Goal: Task Accomplishment & Management: Manage account settings

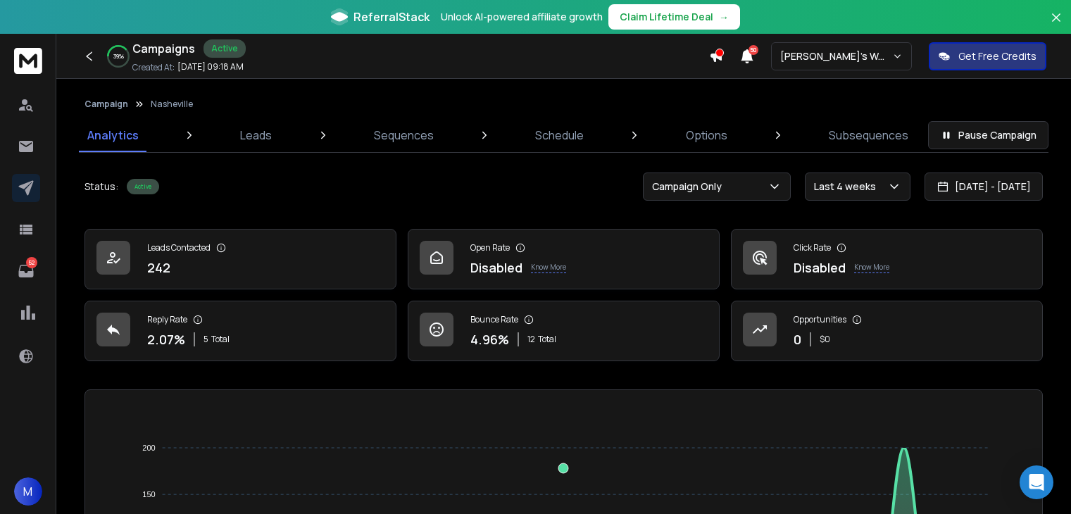
scroll to position [164, 0]
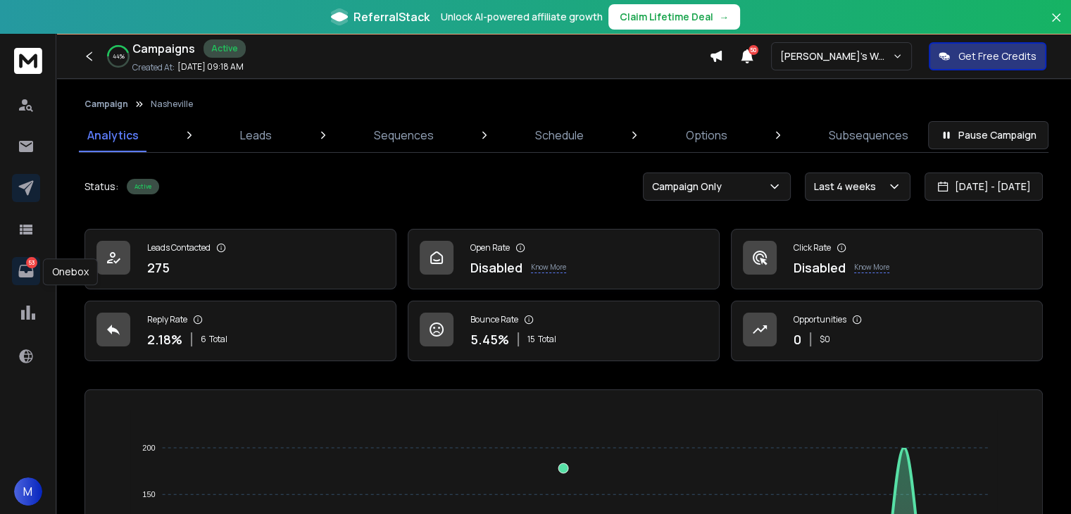
click at [31, 275] on icon at bounding box center [25, 271] width 15 height 13
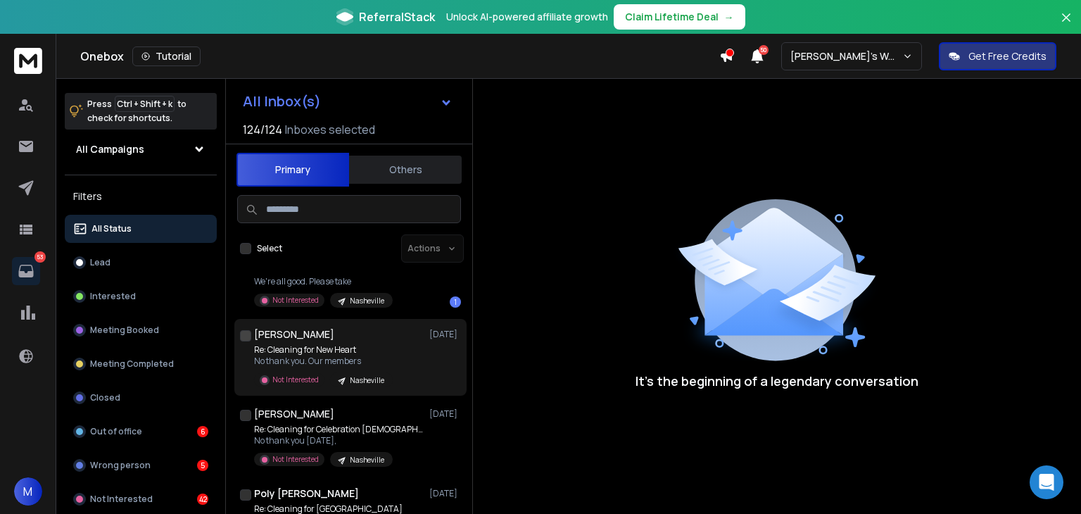
scroll to position [23, 0]
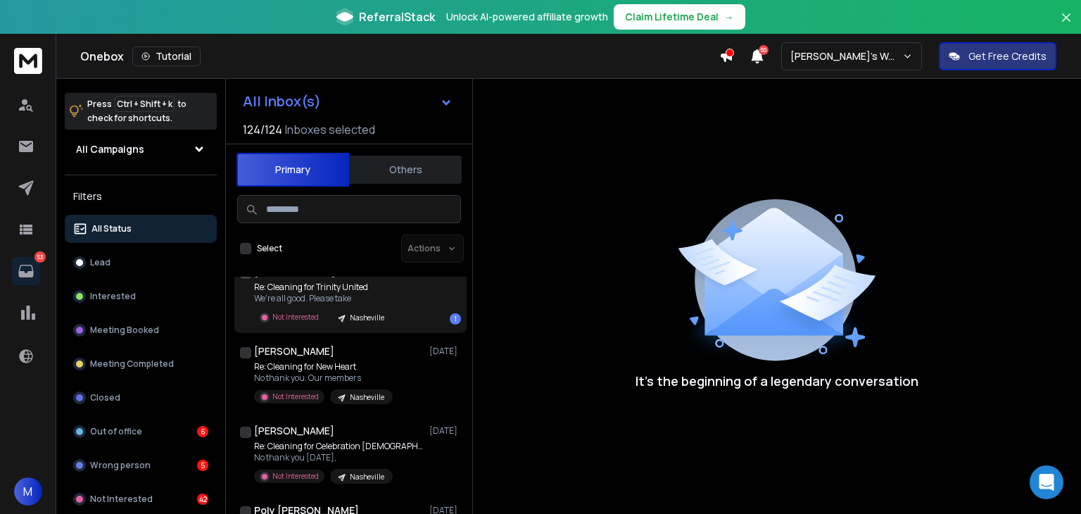
click at [374, 296] on p "We're all good. Please take" at bounding box center [323, 298] width 139 height 11
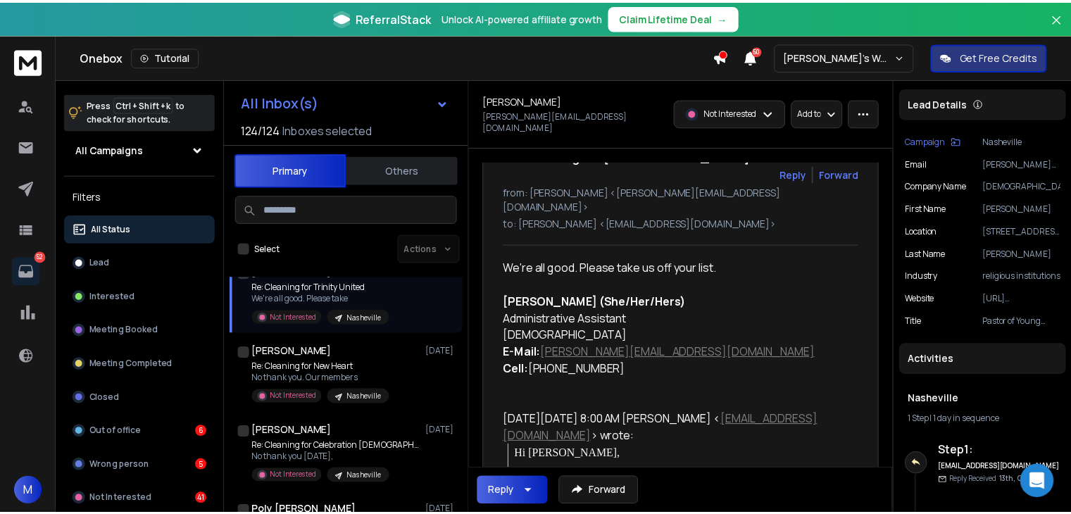
scroll to position [94, 0]
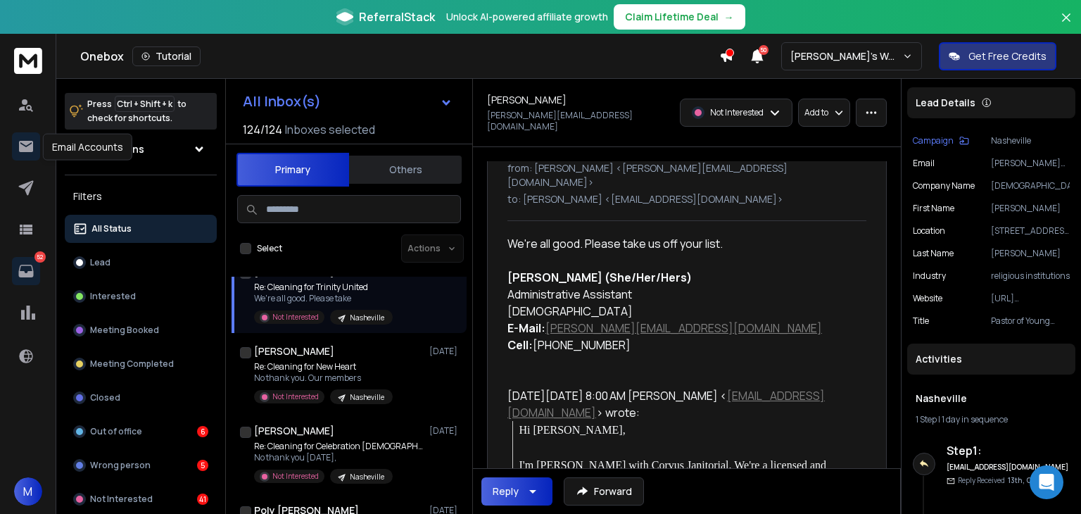
click at [20, 140] on icon at bounding box center [26, 146] width 17 height 17
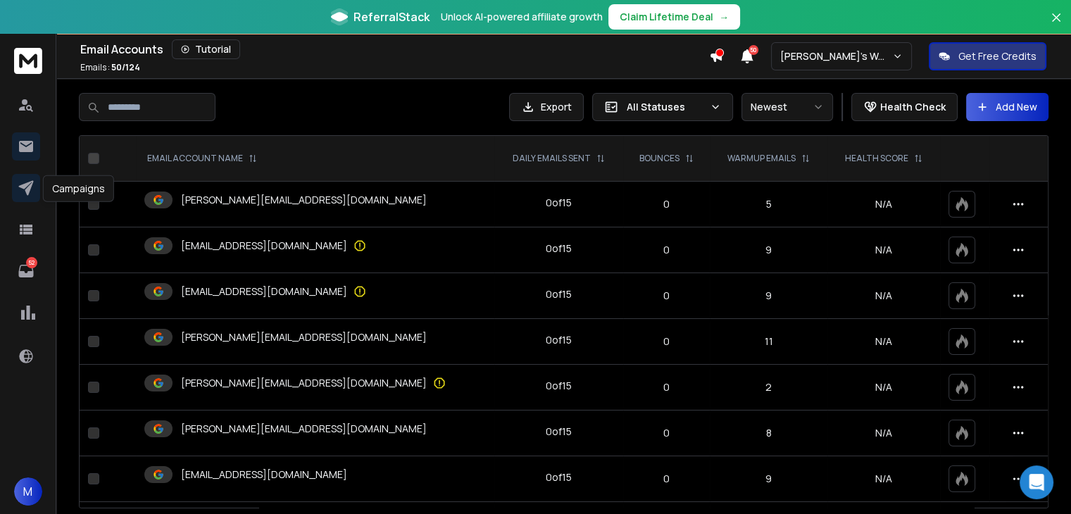
click at [25, 199] on link at bounding box center [26, 188] width 28 height 28
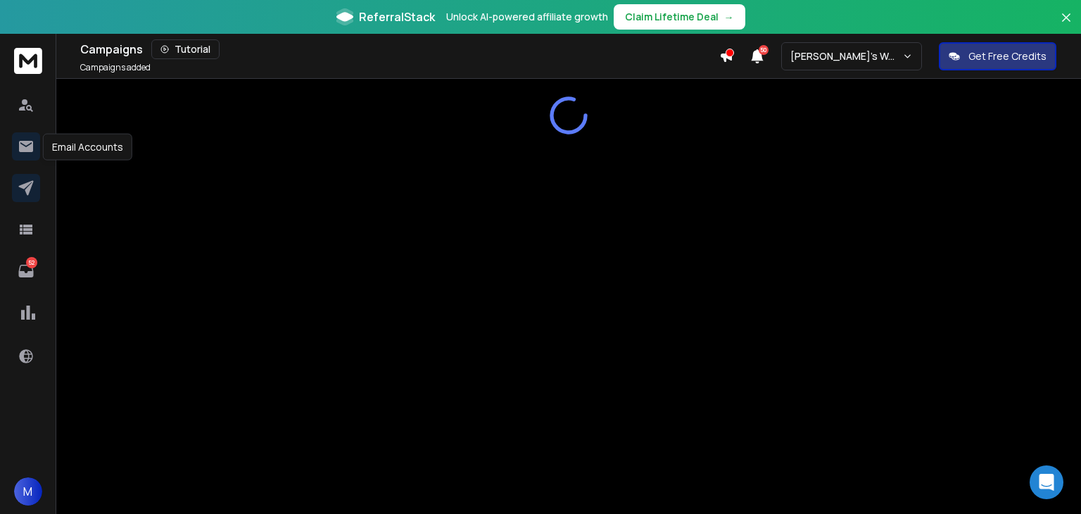
click at [30, 153] on icon at bounding box center [26, 146] width 17 height 17
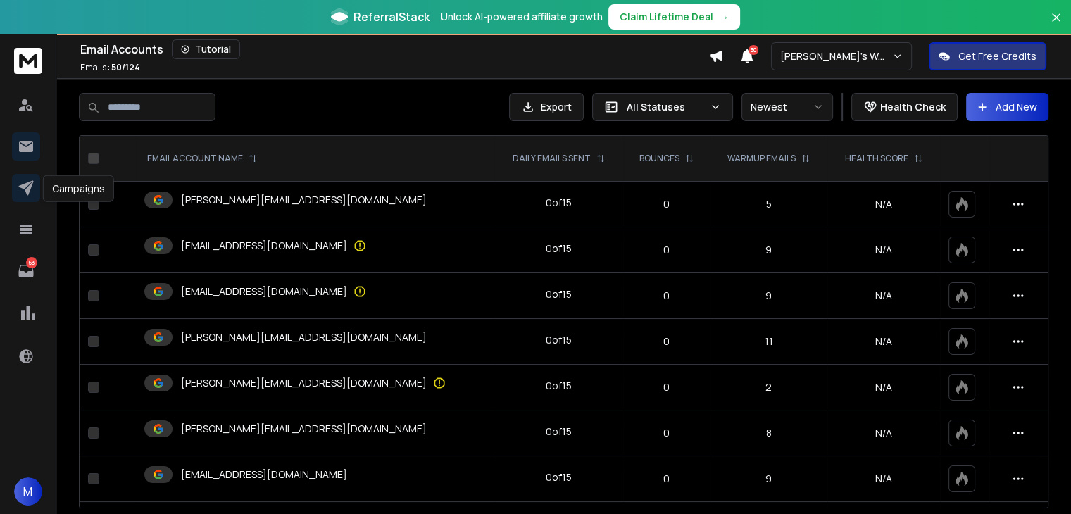
click at [37, 182] on link at bounding box center [26, 188] width 28 height 28
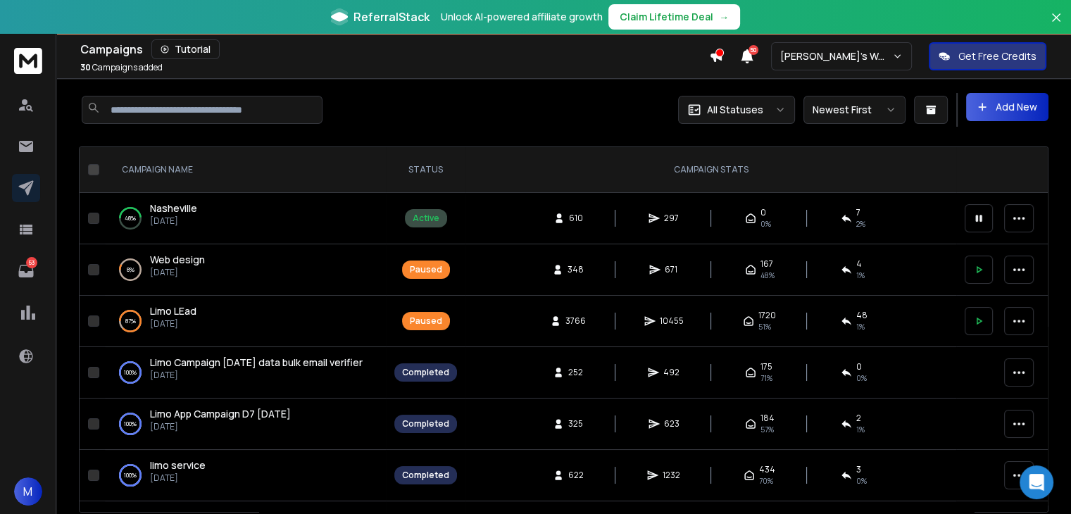
click at [535, 220] on div "610 297 0 0% 7 2 %" at bounding box center [711, 218] width 352 height 23
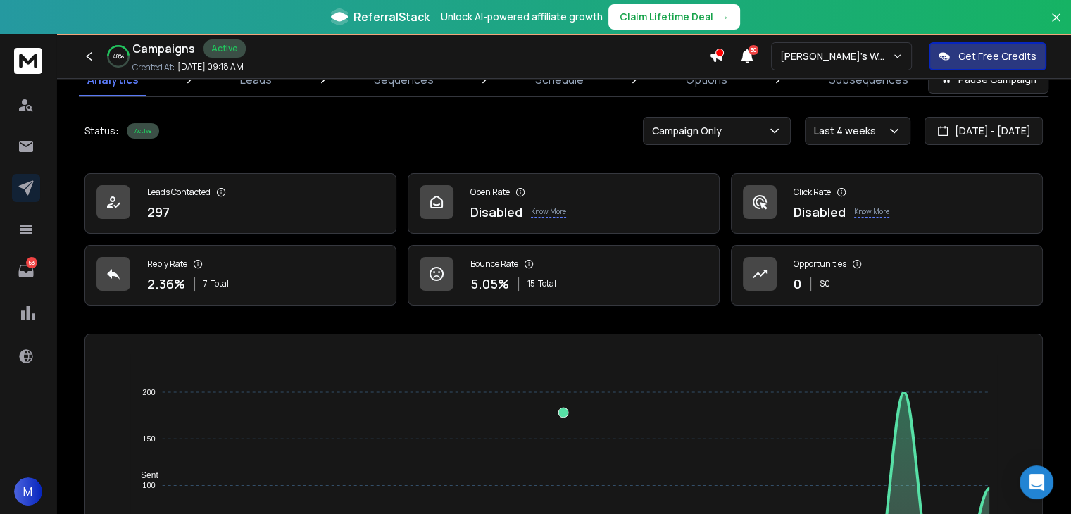
scroll to position [46, 0]
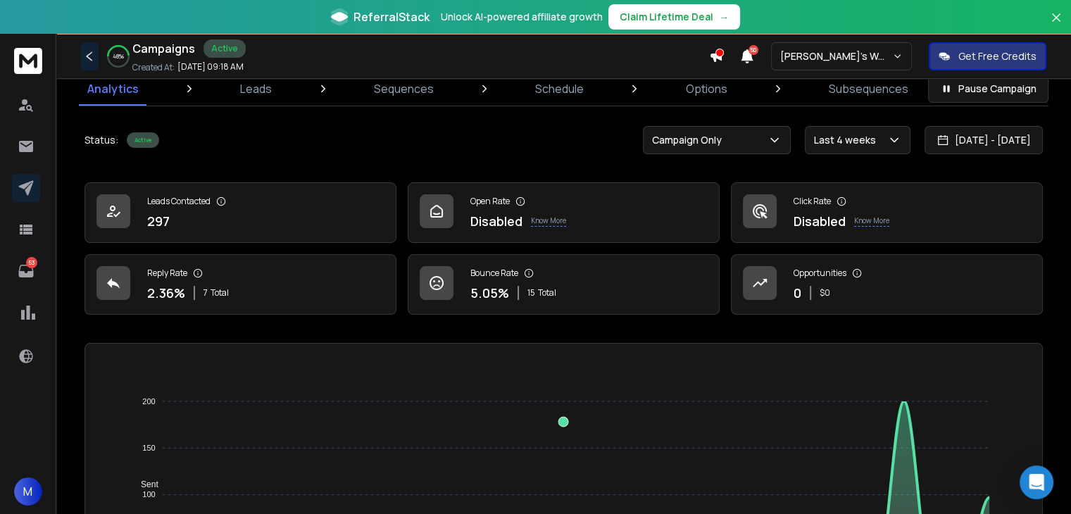
click at [94, 57] on icon at bounding box center [89, 56] width 13 height 13
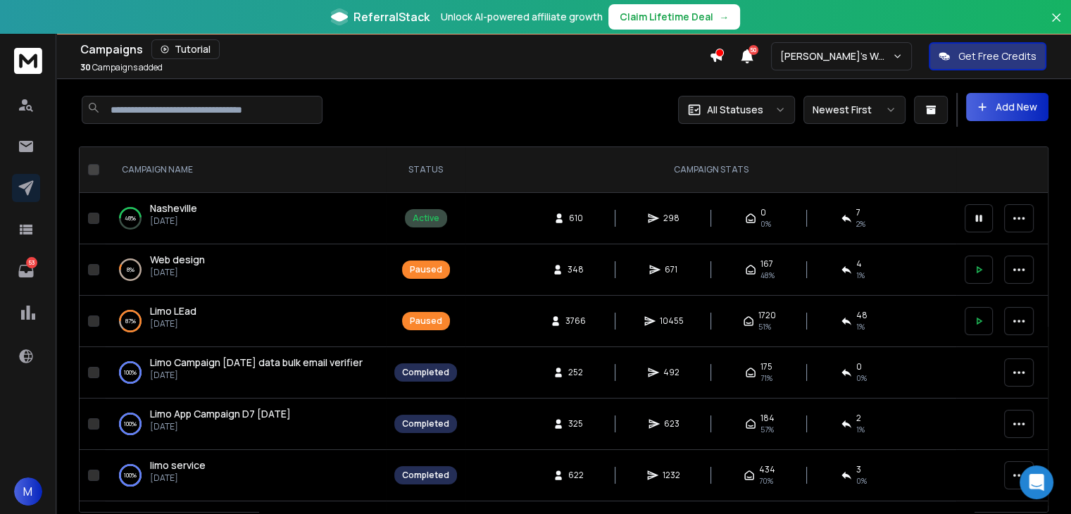
click at [189, 219] on p "[DATE]" at bounding box center [173, 220] width 47 height 11
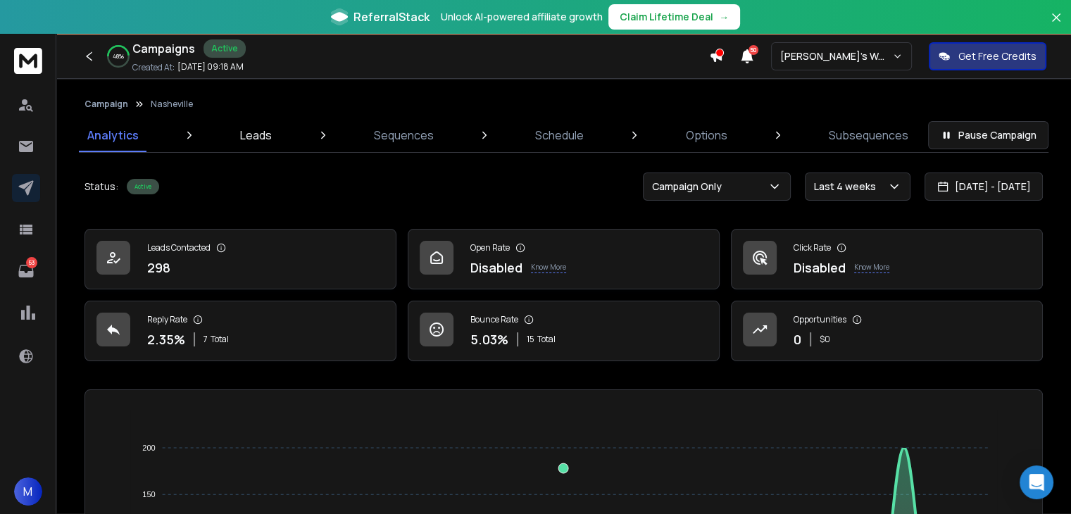
click at [273, 135] on link "Leads" at bounding box center [256, 135] width 49 height 34
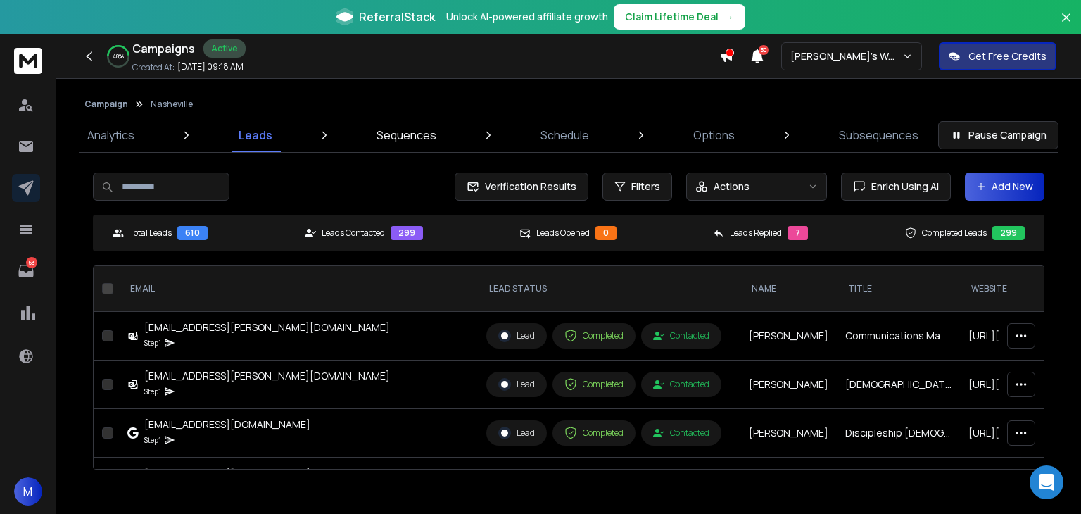
click at [427, 142] on p "Sequences" at bounding box center [407, 135] width 60 height 17
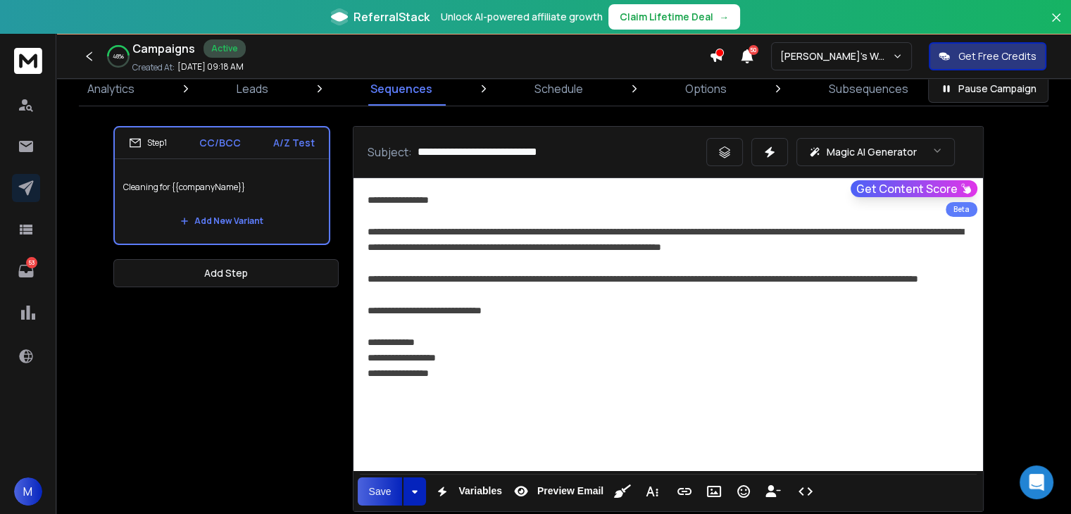
scroll to position [63, 0]
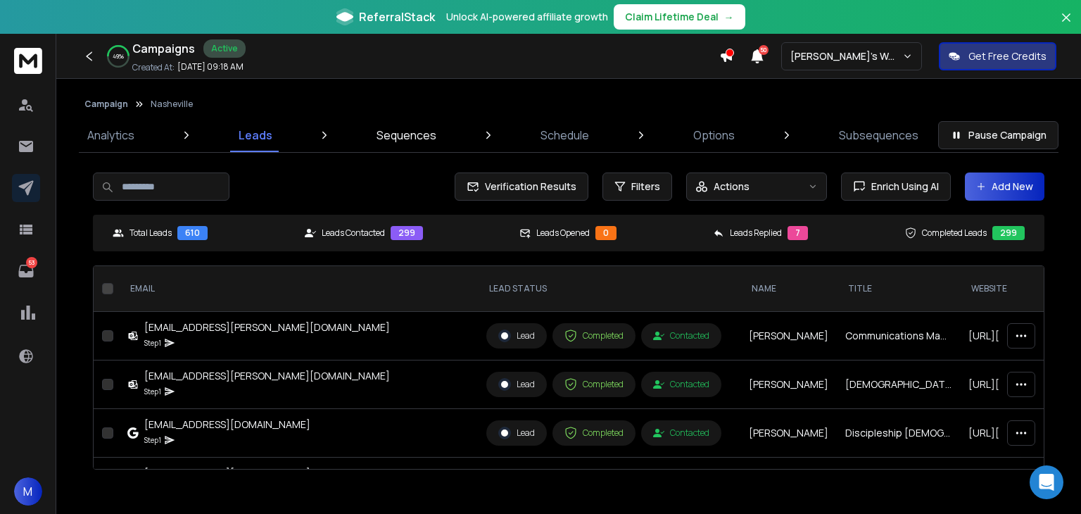
click at [399, 137] on p "Sequences" at bounding box center [407, 135] width 60 height 17
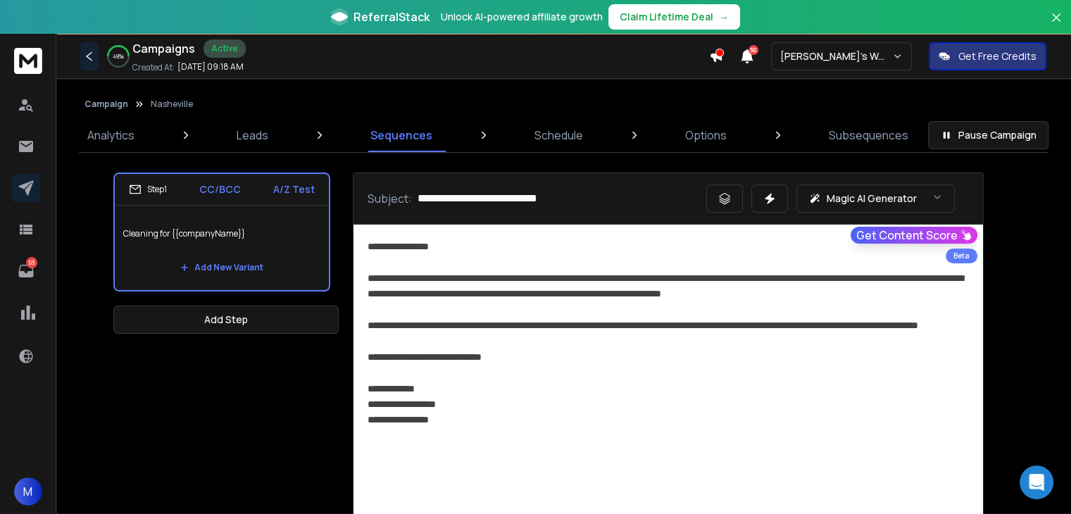
click at [82, 52] on button at bounding box center [89, 56] width 18 height 28
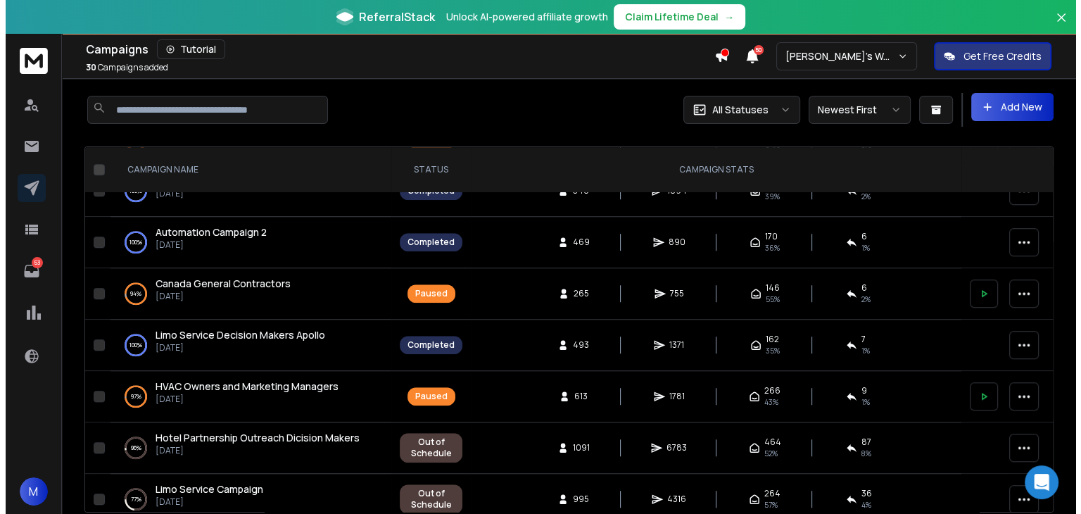
scroll to position [1135, 0]
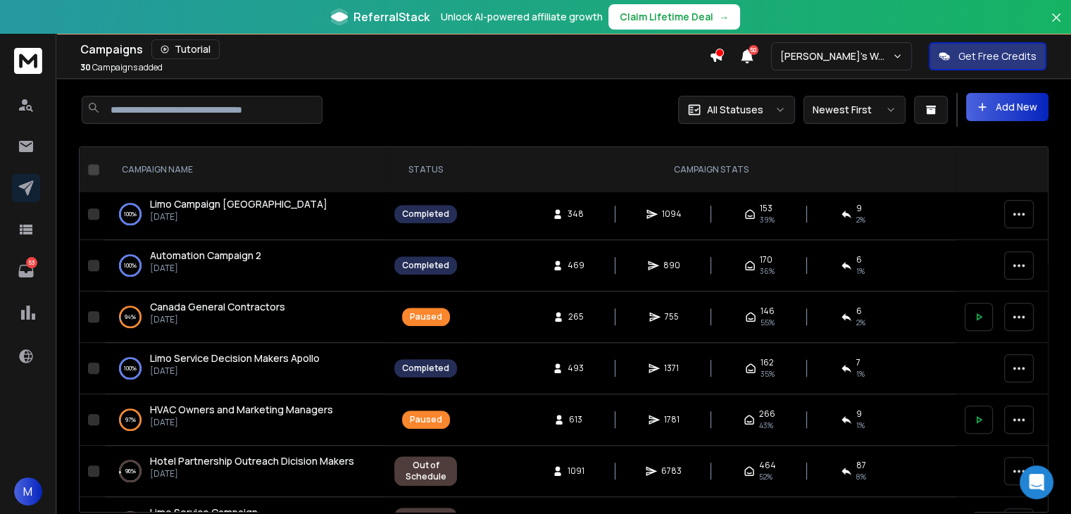
click at [301, 357] on span "Limo Service Decision Makers Apollo" at bounding box center [235, 357] width 170 height 13
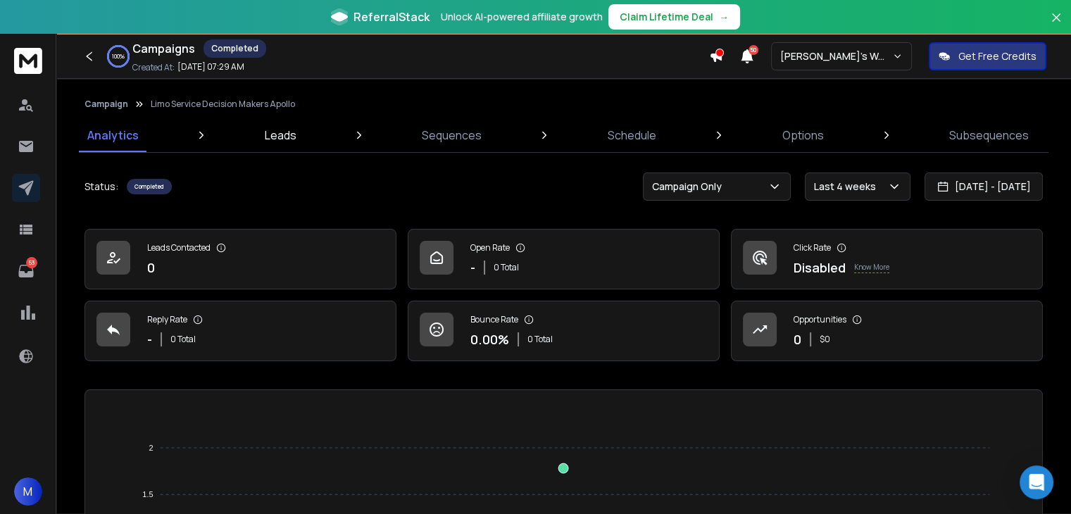
click at [267, 120] on link "Leads" at bounding box center [280, 135] width 49 height 34
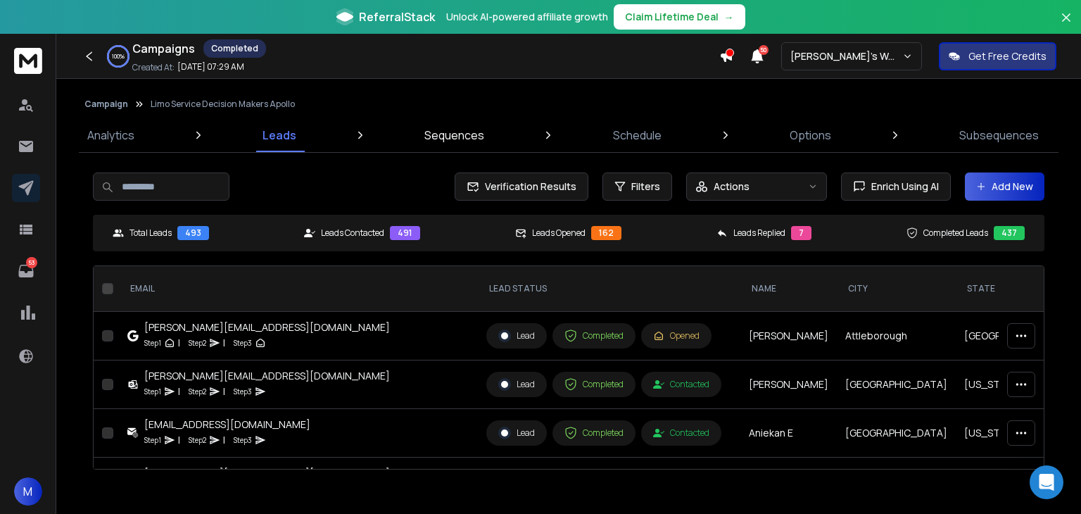
click at [455, 144] on link "Sequences" at bounding box center [454, 135] width 77 height 34
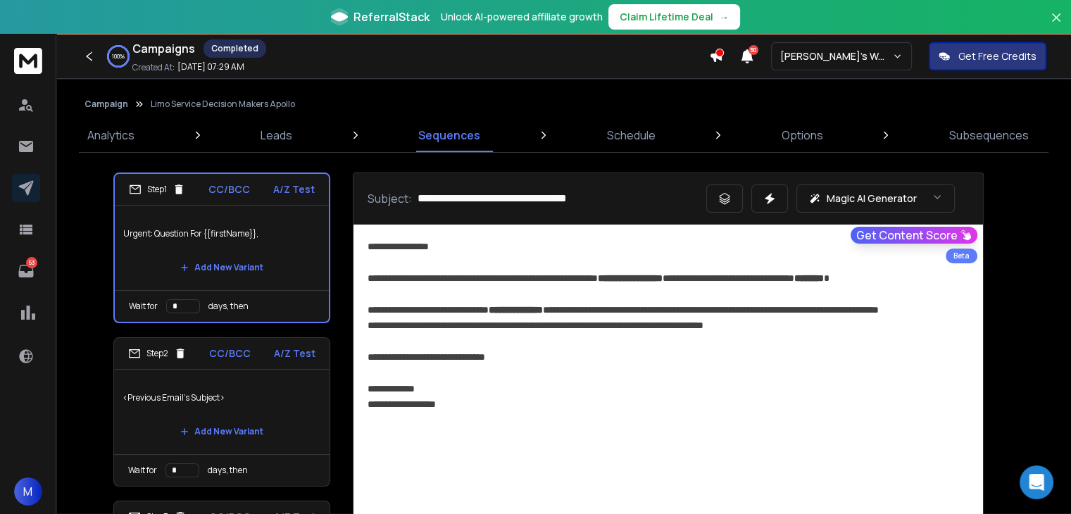
click at [664, 126] on div "Analytics Leads Sequences Schedule Options Subsequences" at bounding box center [558, 135] width 958 height 34
click at [660, 132] on link "Schedule" at bounding box center [630, 135] width 65 height 34
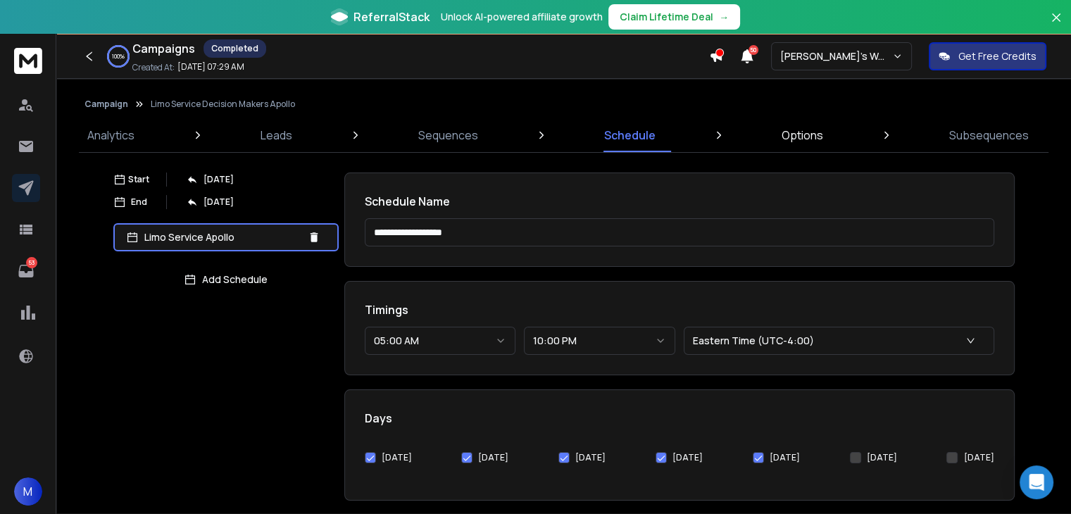
click at [817, 141] on p "Options" at bounding box center [802, 135] width 42 height 17
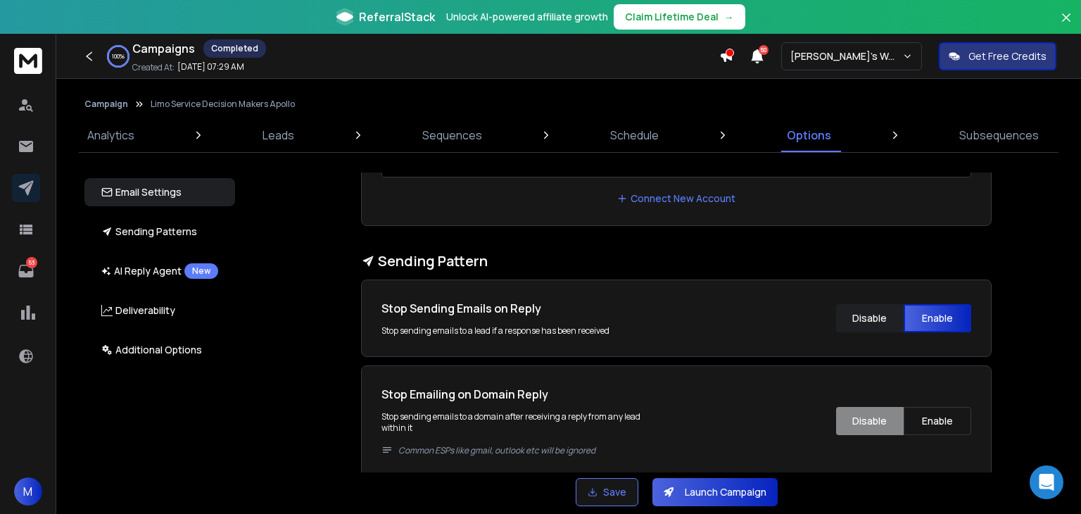
scroll to position [422, 0]
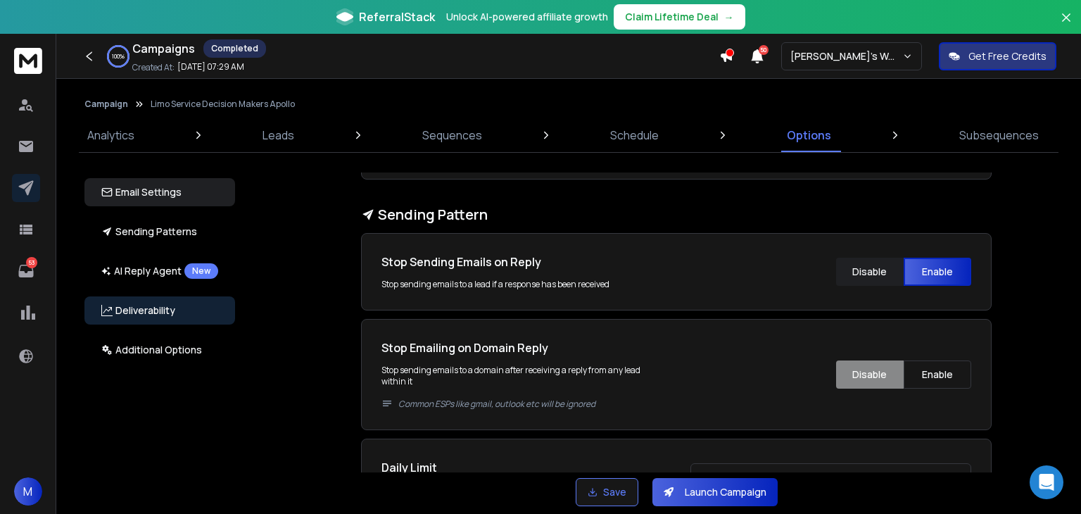
click at [184, 308] on button "Deliverability" at bounding box center [159, 310] width 151 height 28
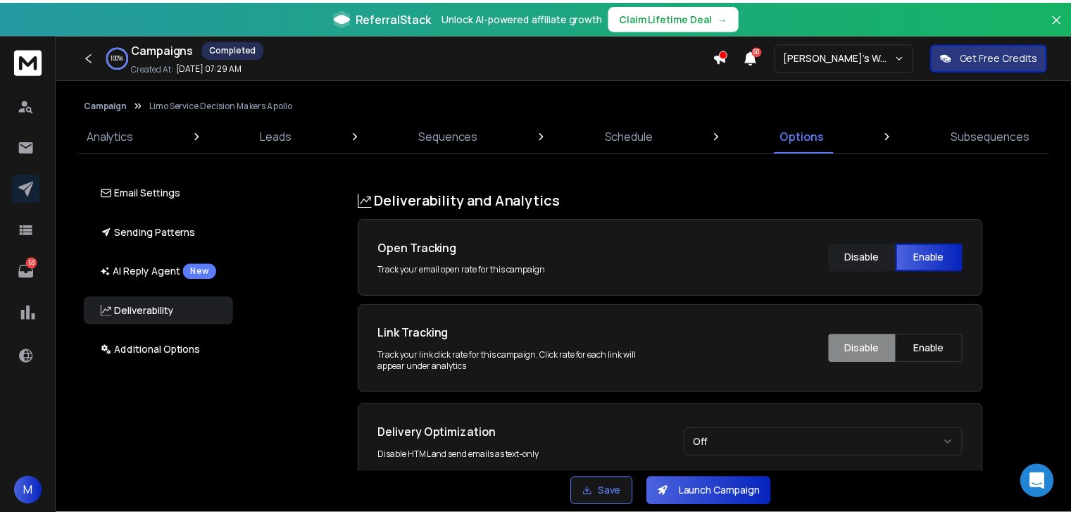
scroll to position [1565, 0]
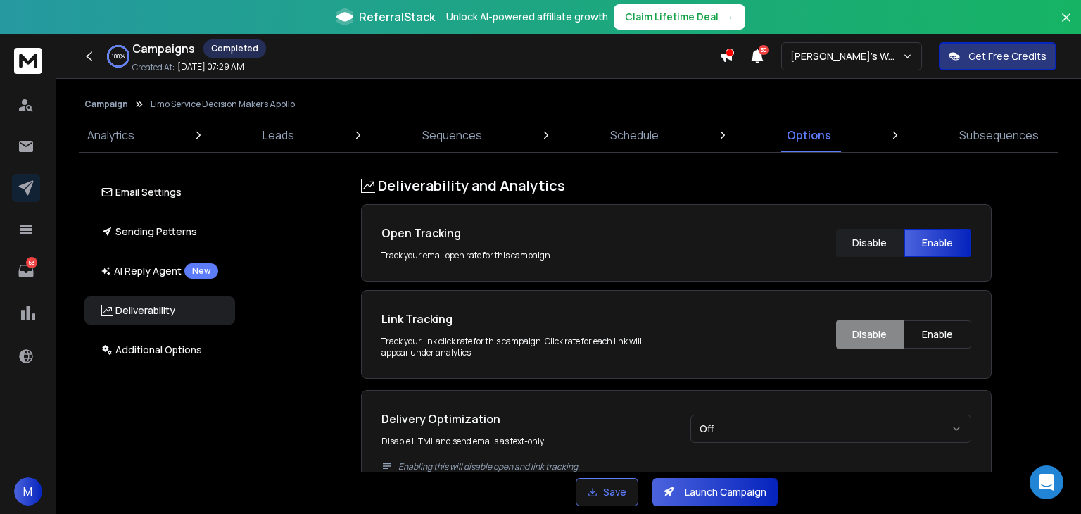
drag, startPoint x: 184, startPoint y: 308, endPoint x: 688, endPoint y: 84, distance: 550.5
click at [688, 84] on div "Campaign Limo Service Decision Makers Apollo Analytics Leads Sequences Schedule…" at bounding box center [568, 135] width 1025 height 113
click at [89, 61] on icon at bounding box center [89, 56] width 13 height 13
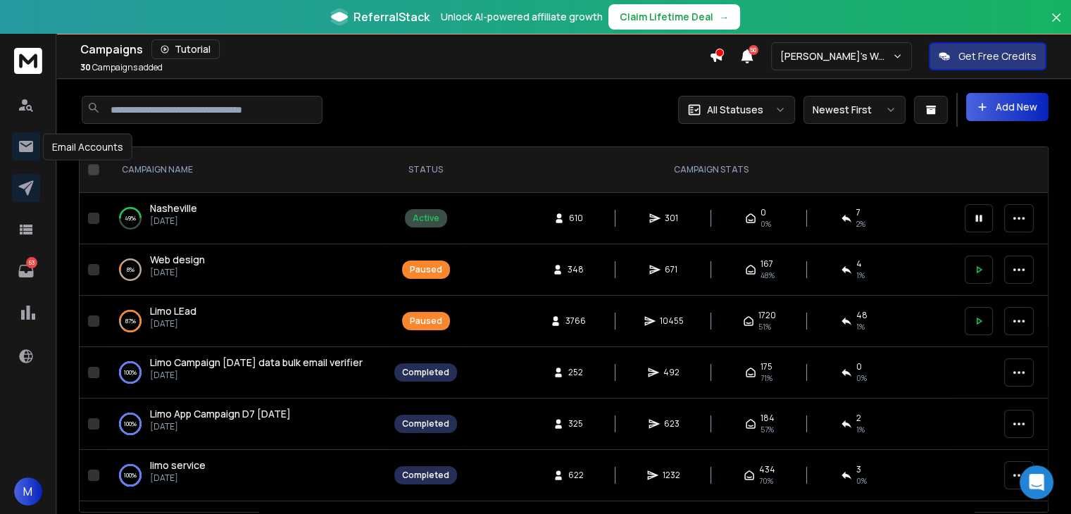
click at [14, 150] on link at bounding box center [26, 146] width 28 height 28
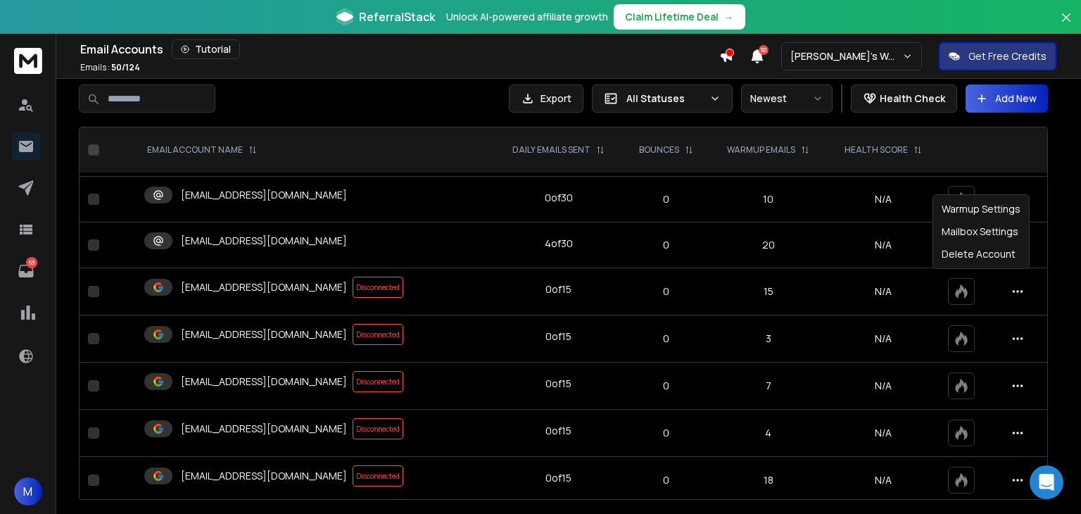
scroll to position [631, 0]
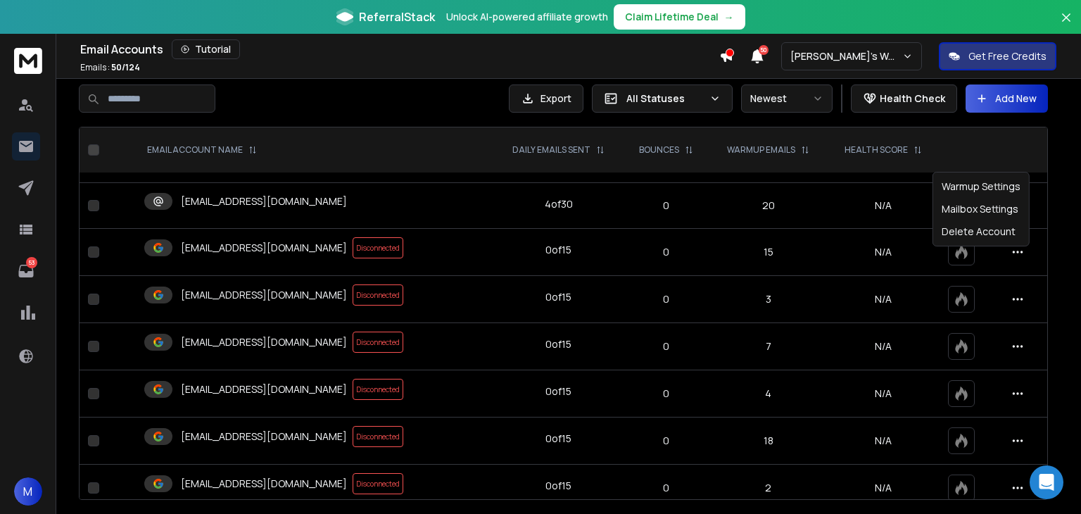
click at [362, 243] on span "Disconnected" at bounding box center [378, 247] width 51 height 21
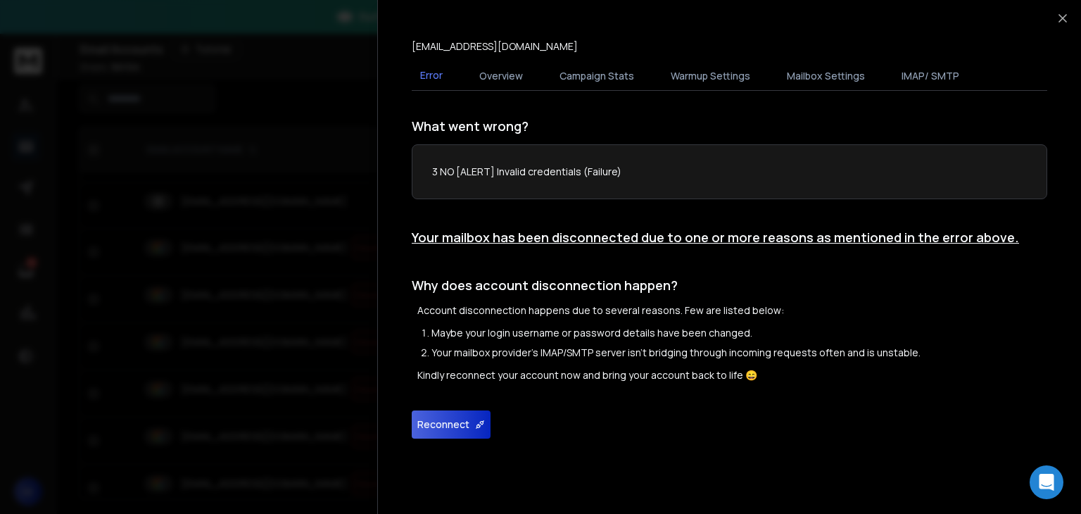
click at [472, 423] on button "Reconnect" at bounding box center [451, 424] width 79 height 28
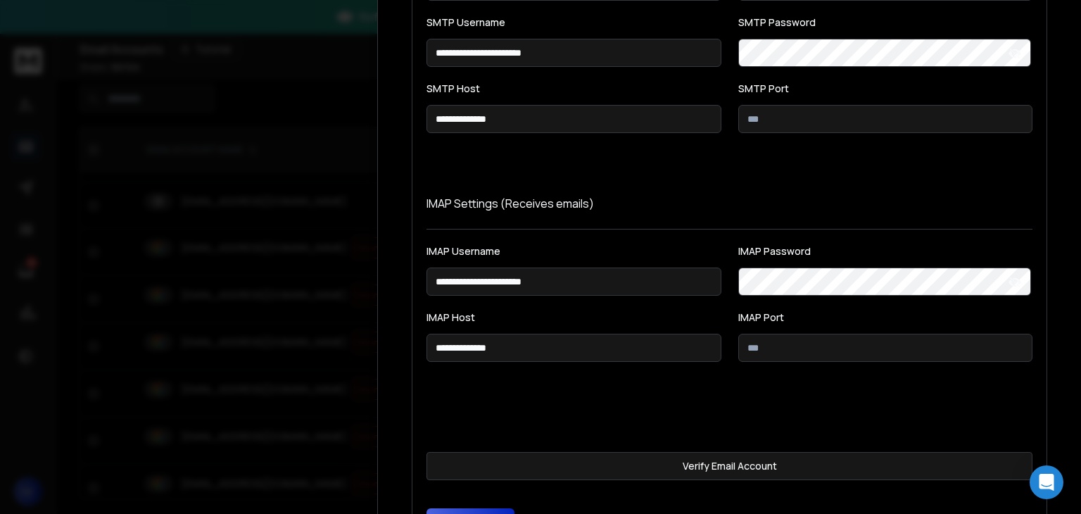
scroll to position [293, 0]
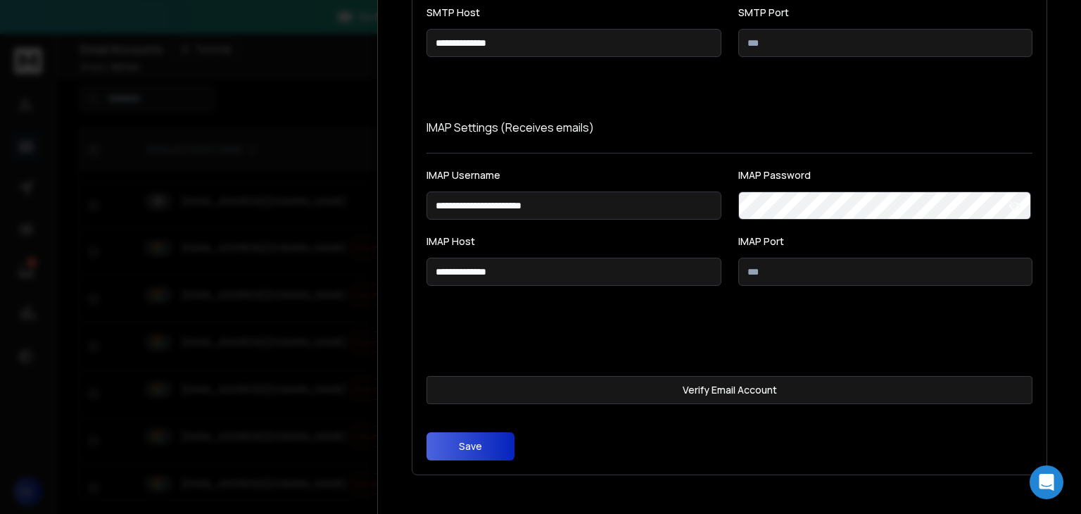
click at [498, 446] on button "Save" at bounding box center [471, 446] width 88 height 28
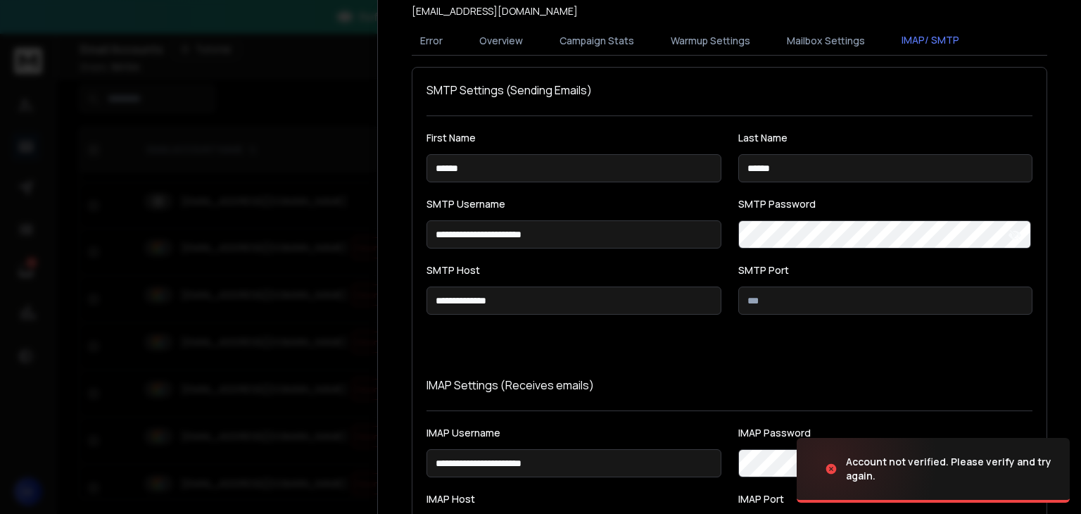
scroll to position [0, 0]
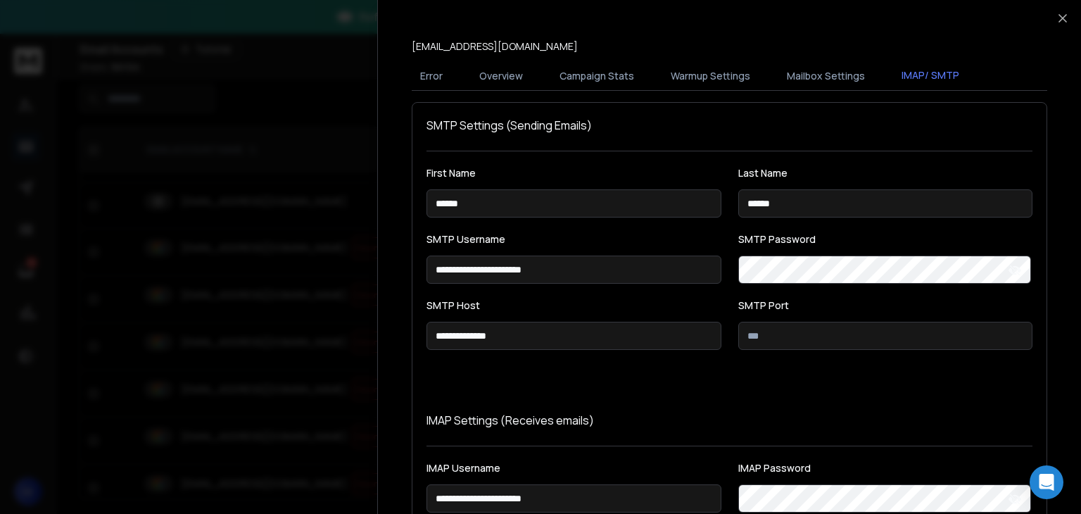
click at [933, 63] on button "IMAP/ SMTP" at bounding box center [930, 76] width 75 height 32
click at [946, 73] on button "IMAP/ SMTP" at bounding box center [930, 76] width 75 height 32
click at [822, 75] on button "Mailbox Settings" at bounding box center [826, 76] width 95 height 31
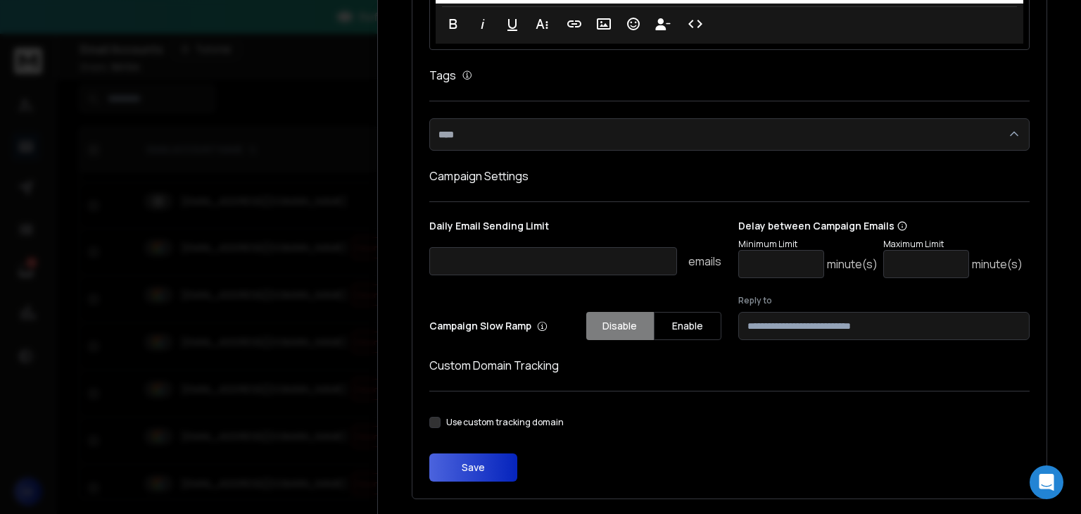
scroll to position [329, 0]
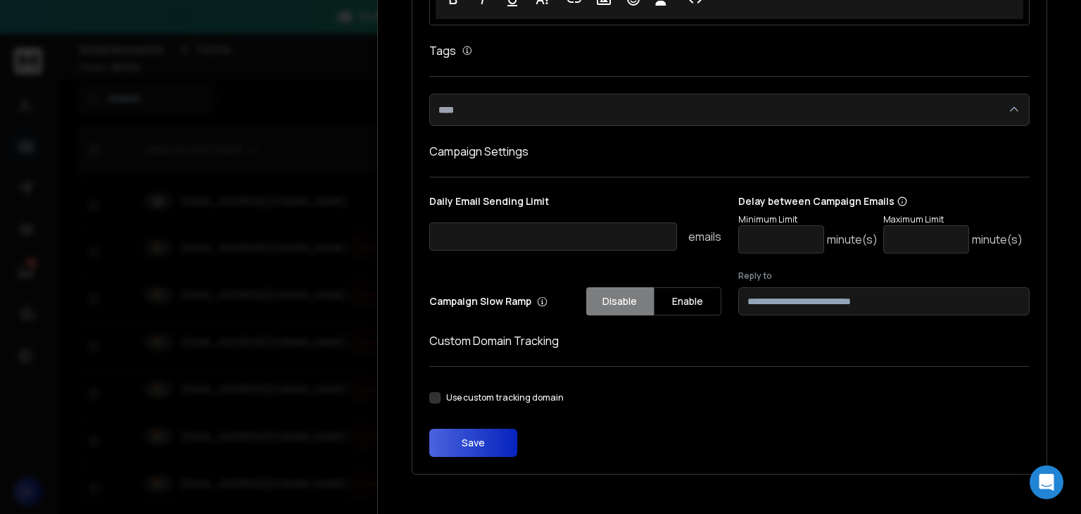
click at [497, 434] on button "Save" at bounding box center [473, 443] width 88 height 28
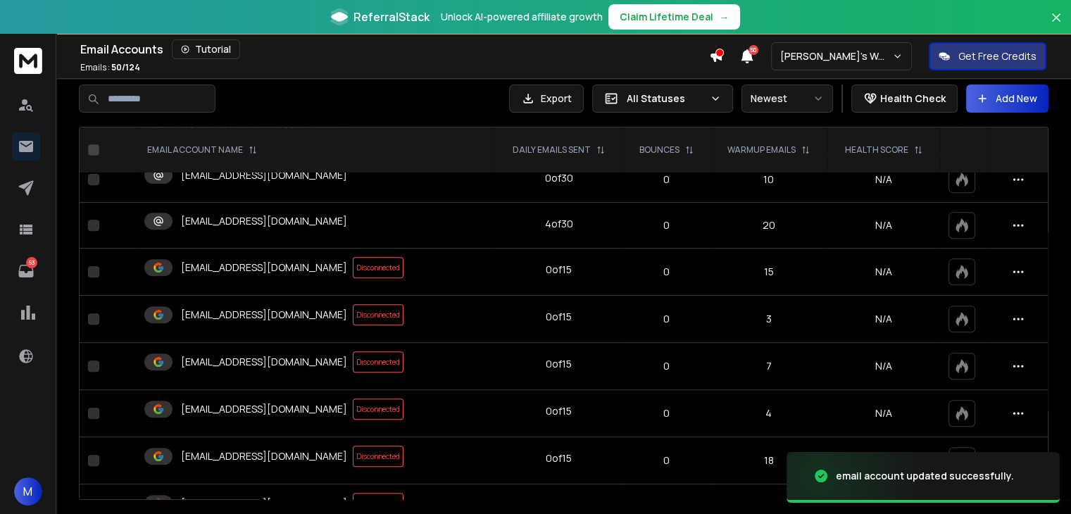
scroll to position [608, 0]
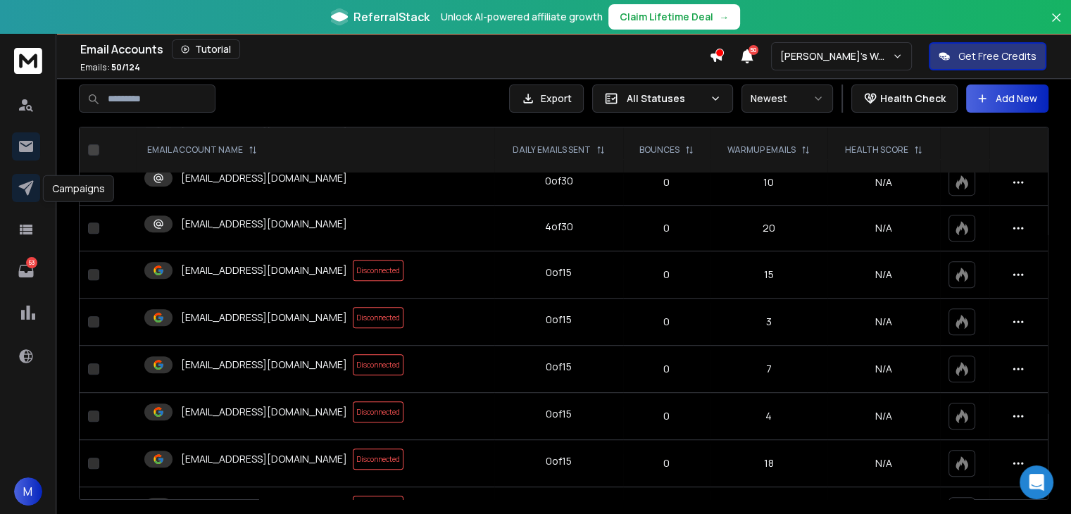
click at [27, 195] on icon at bounding box center [25, 188] width 15 height 15
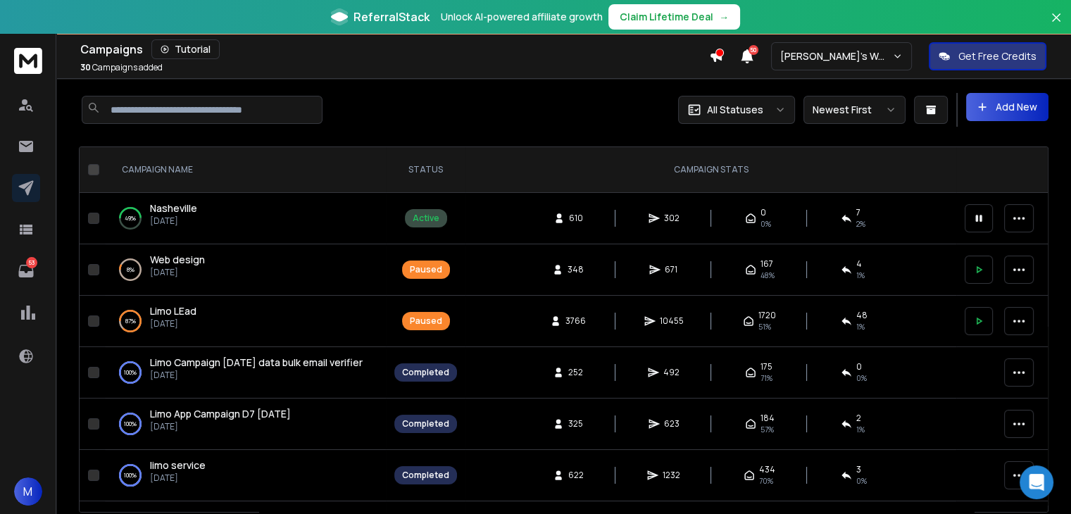
drag, startPoint x: 852, startPoint y: 386, endPoint x: 546, endPoint y: 161, distance: 379.7
click at [546, 161] on th "CAMPAIGN STATS" at bounding box center [710, 170] width 491 height 46
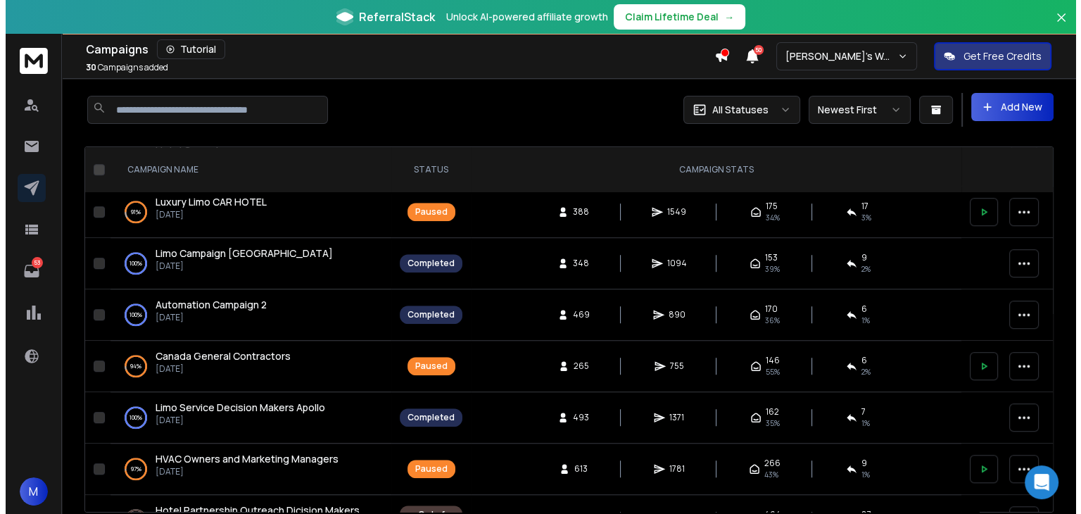
scroll to position [1102, 0]
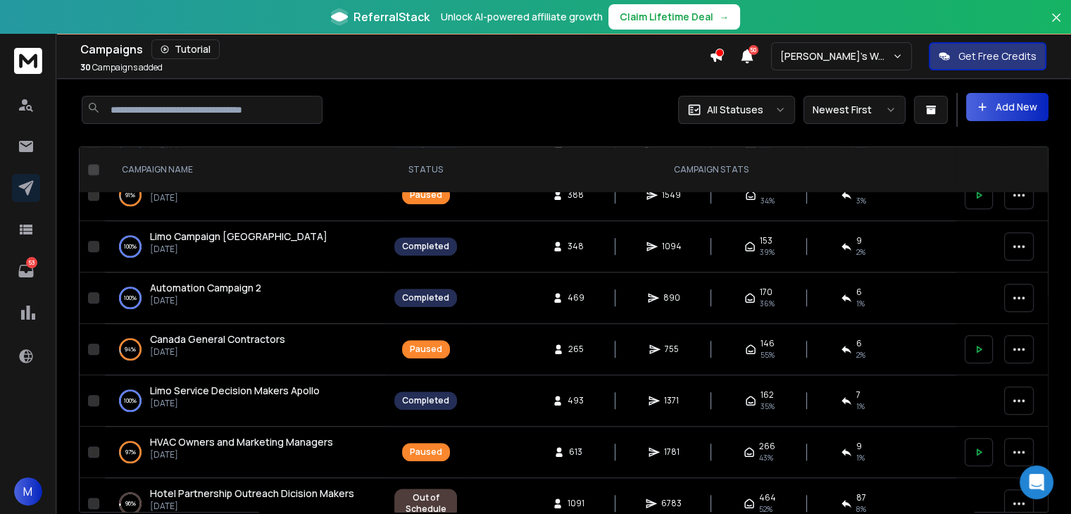
click at [269, 389] on span "Limo Service Decision Makers Apollo" at bounding box center [235, 390] width 170 height 13
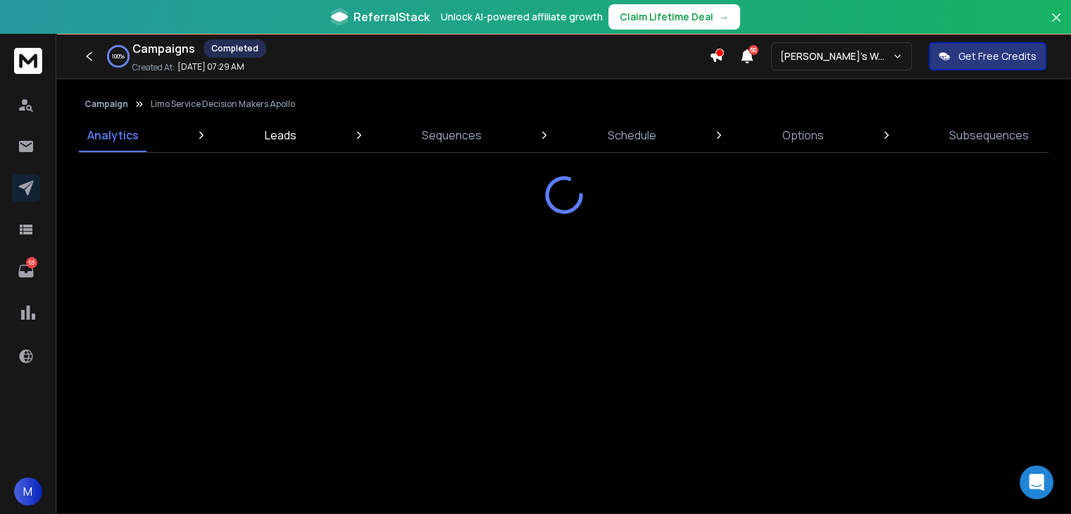
click at [289, 136] on p "Leads" at bounding box center [281, 135] width 32 height 17
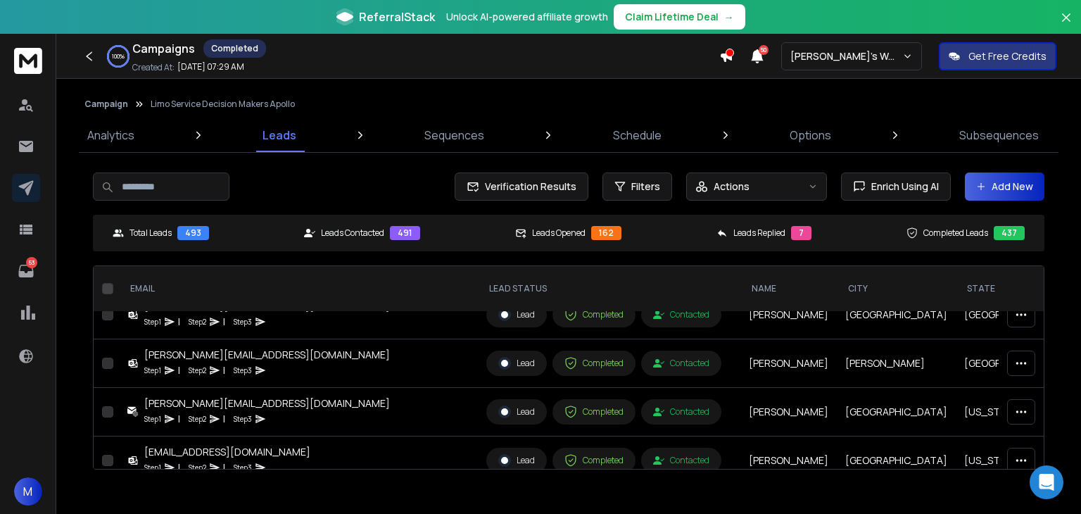
scroll to position [2182, 0]
